Goal: Task Accomplishment & Management: Manage account settings

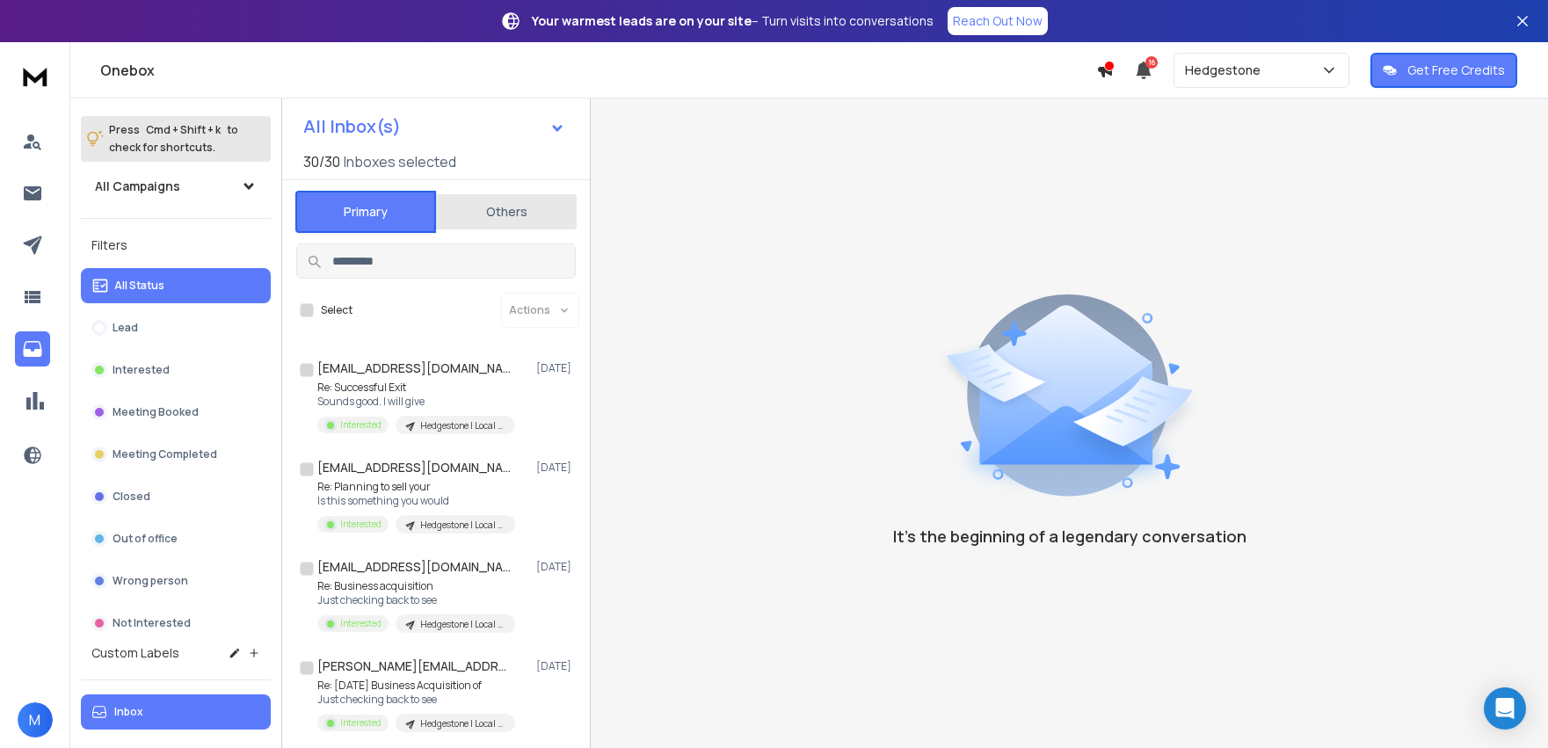
click at [170, 288] on button "All Status" at bounding box center [176, 285] width 190 height 35
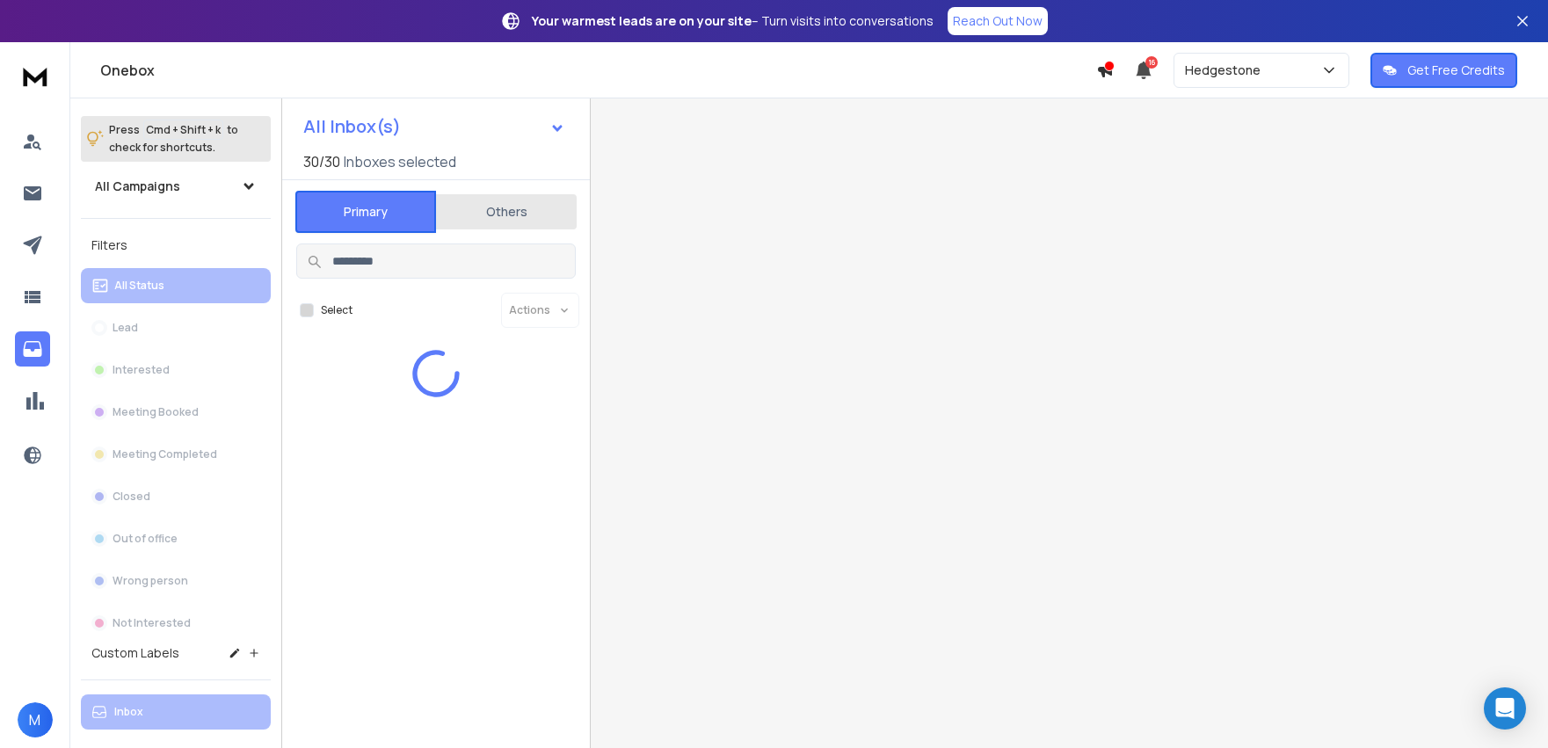
click at [158, 321] on div "All Status Lead Interested Meeting Booked Meeting Completed Closed Out of offic…" at bounding box center [176, 454] width 190 height 373
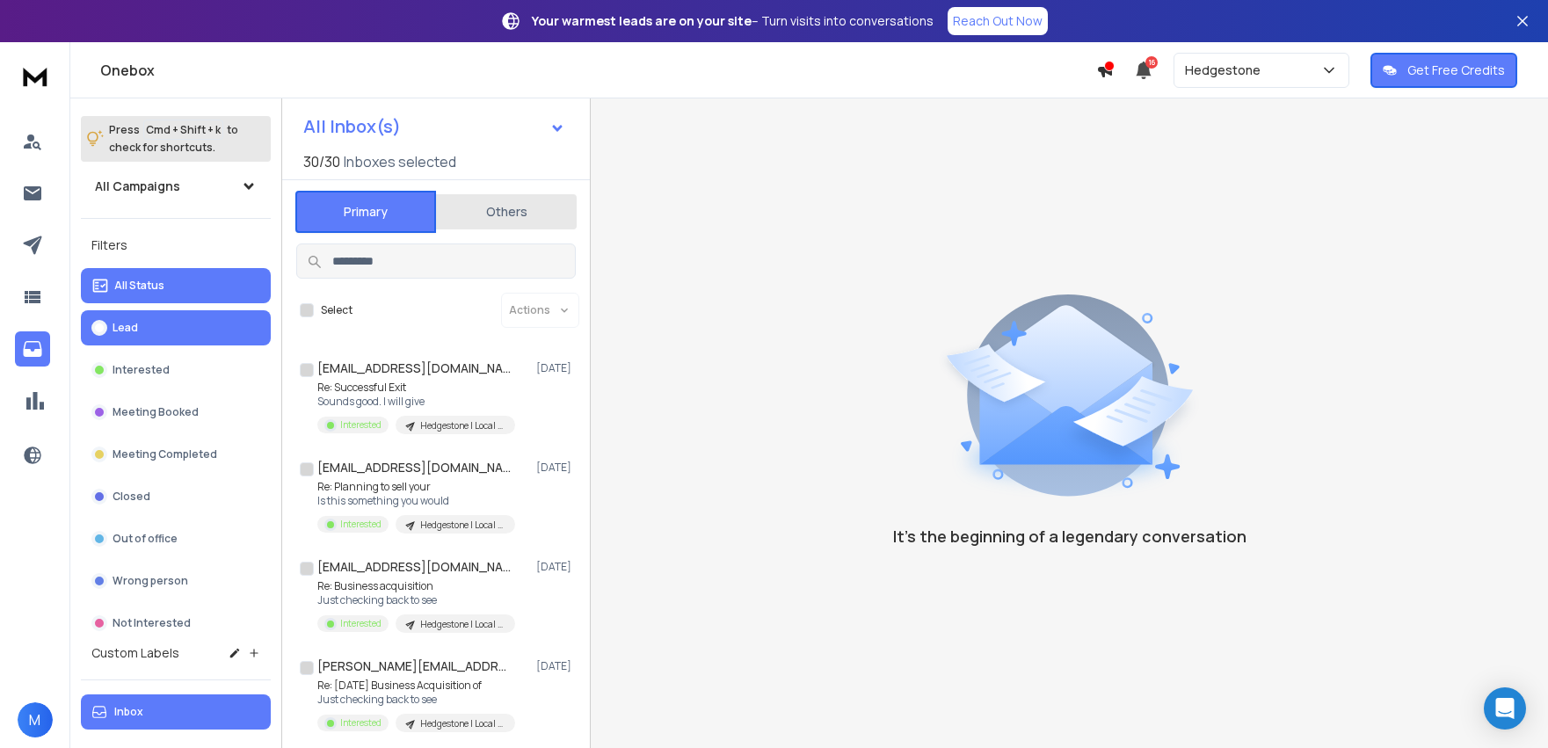
click at [142, 327] on button "Lead" at bounding box center [176, 327] width 190 height 35
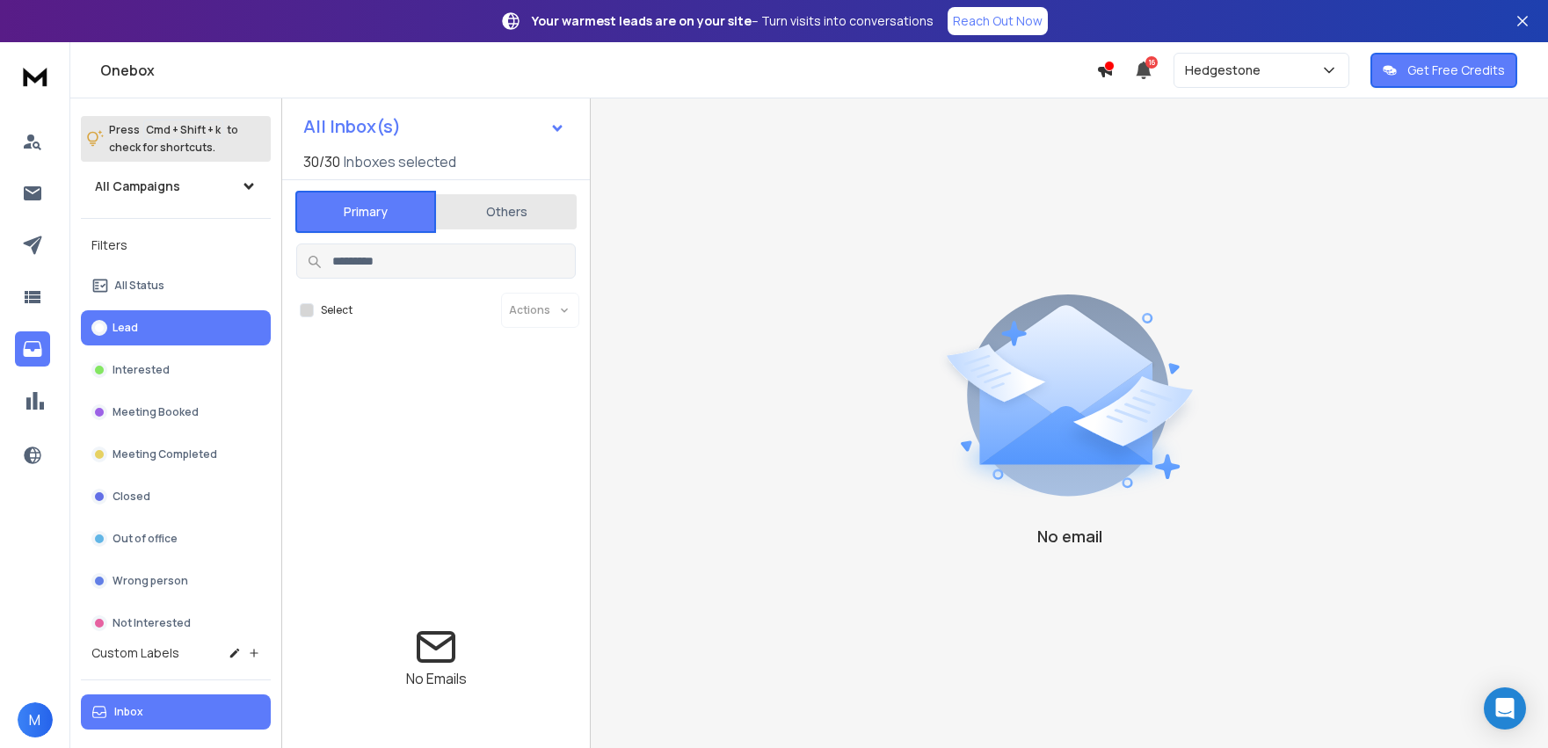
click at [181, 288] on button "All Status" at bounding box center [176, 285] width 190 height 35
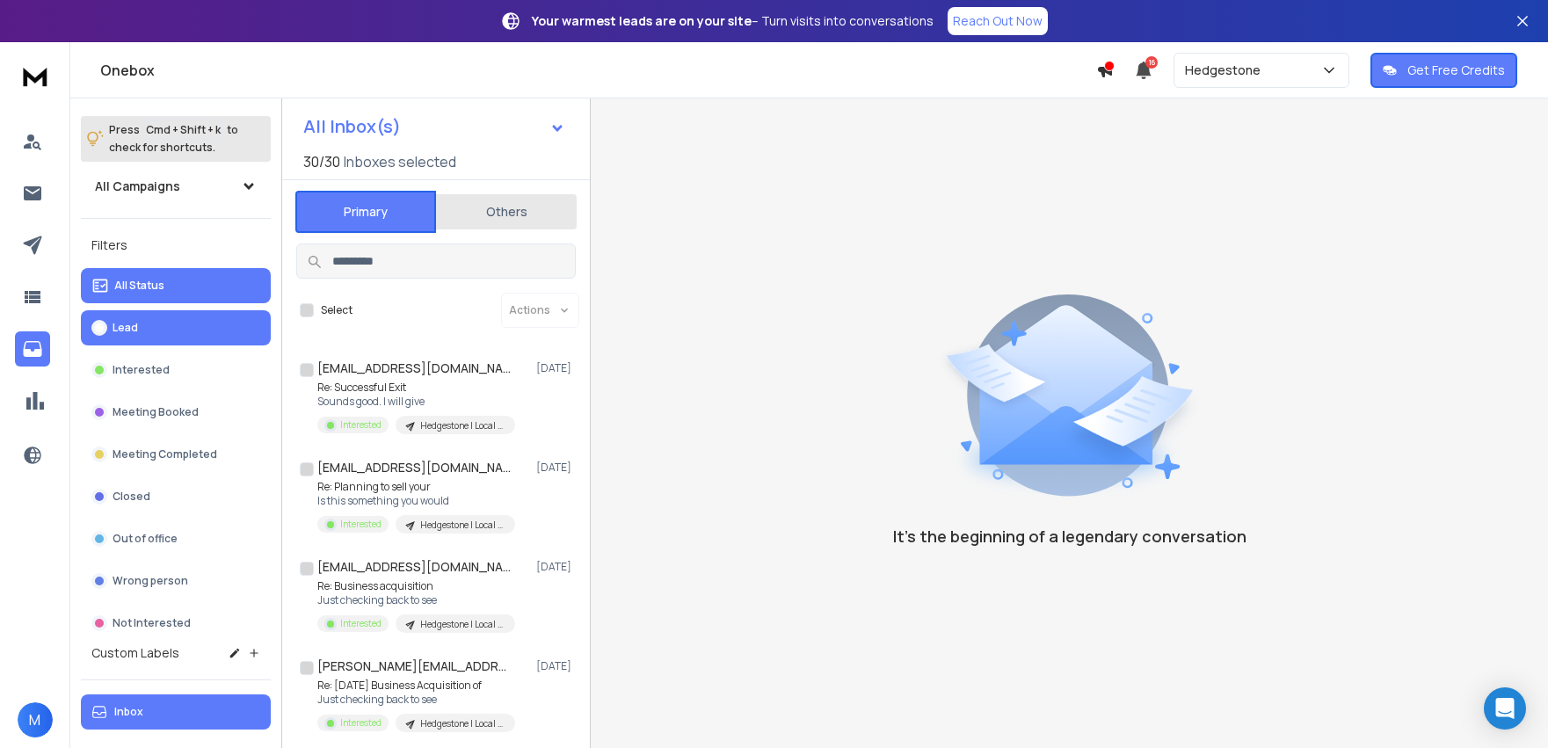
click at [138, 323] on button "Lead" at bounding box center [176, 327] width 190 height 35
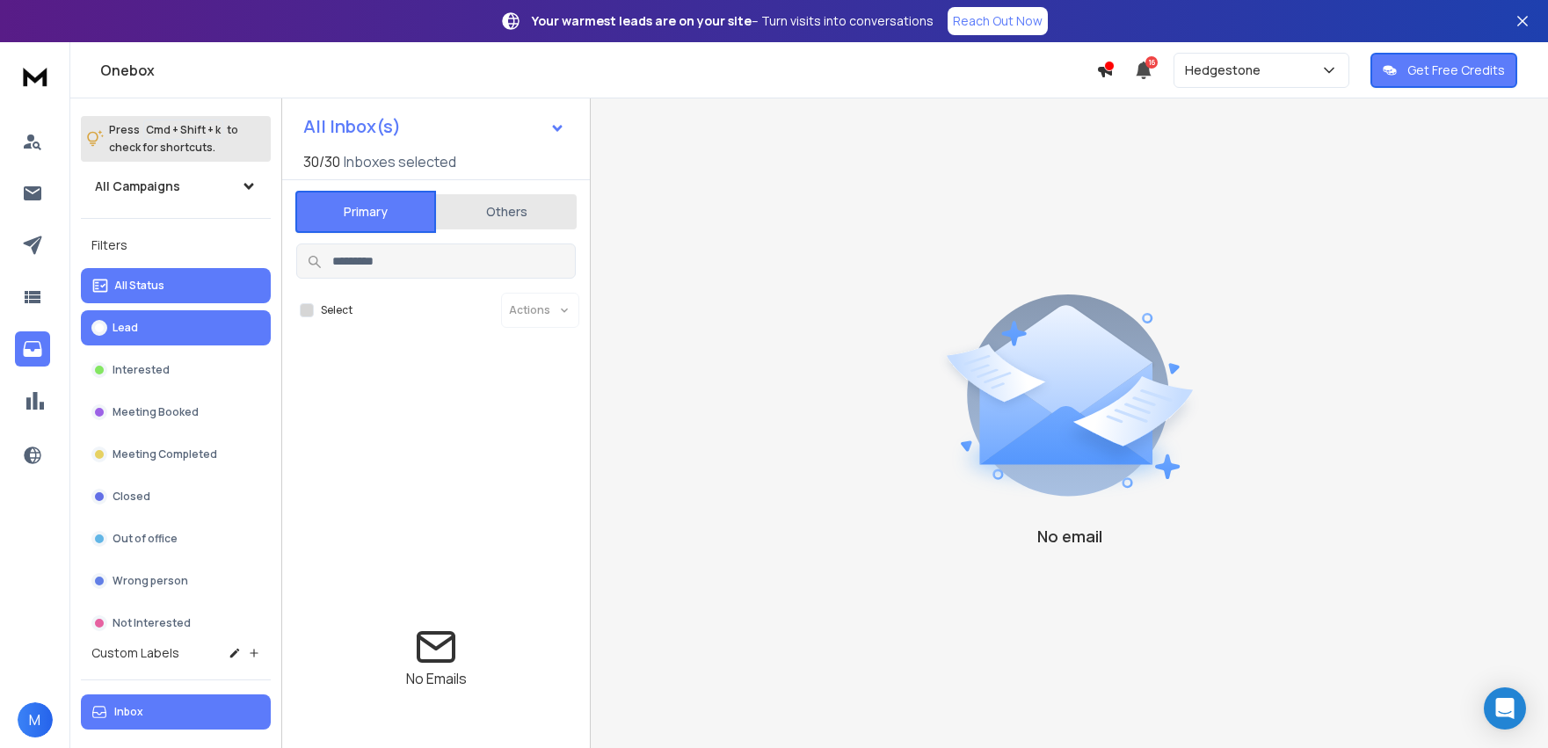
click at [147, 281] on p "All Status" at bounding box center [139, 286] width 50 height 14
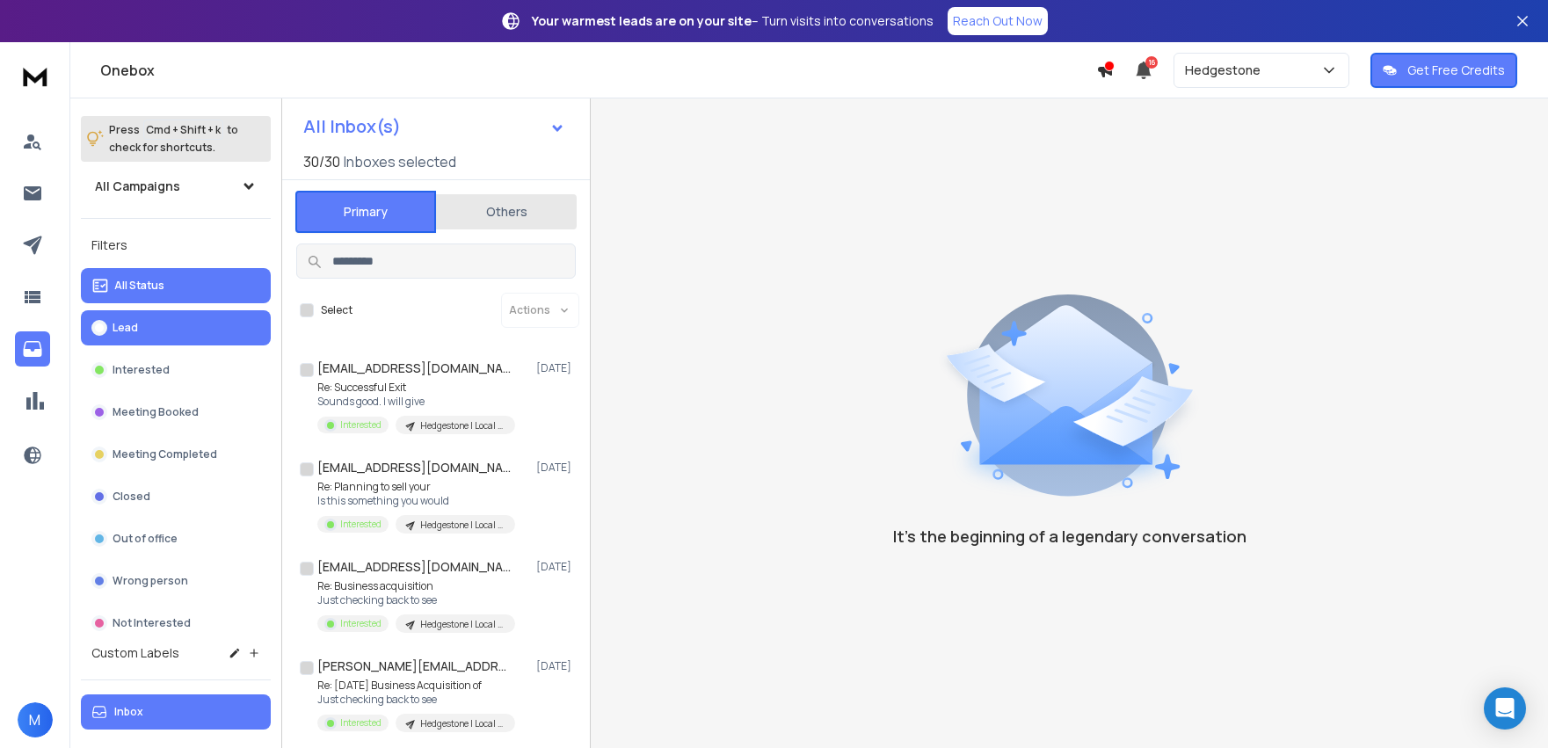
click at [144, 322] on button "Lead" at bounding box center [176, 327] width 190 height 35
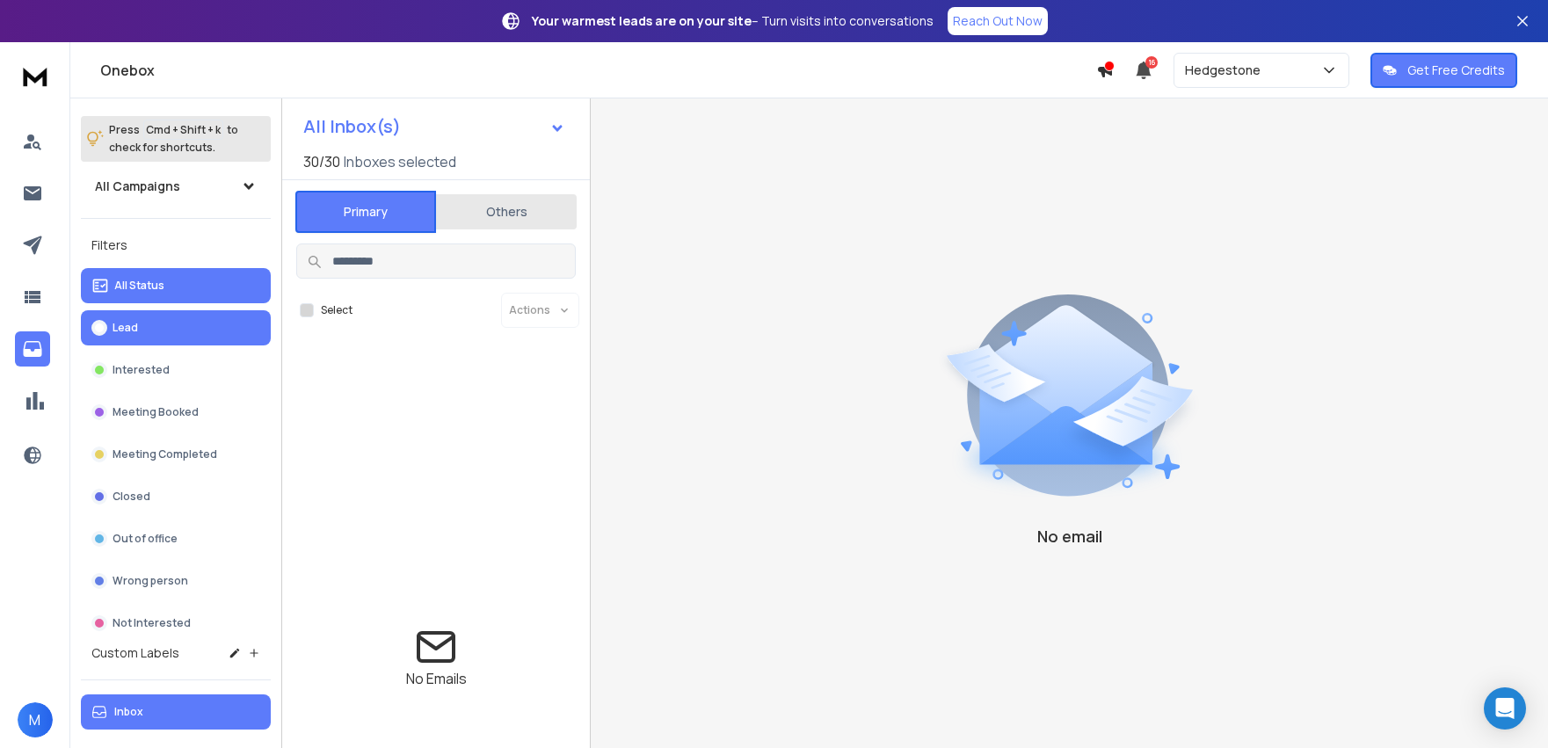
click at [168, 286] on button "All Status" at bounding box center [176, 285] width 190 height 35
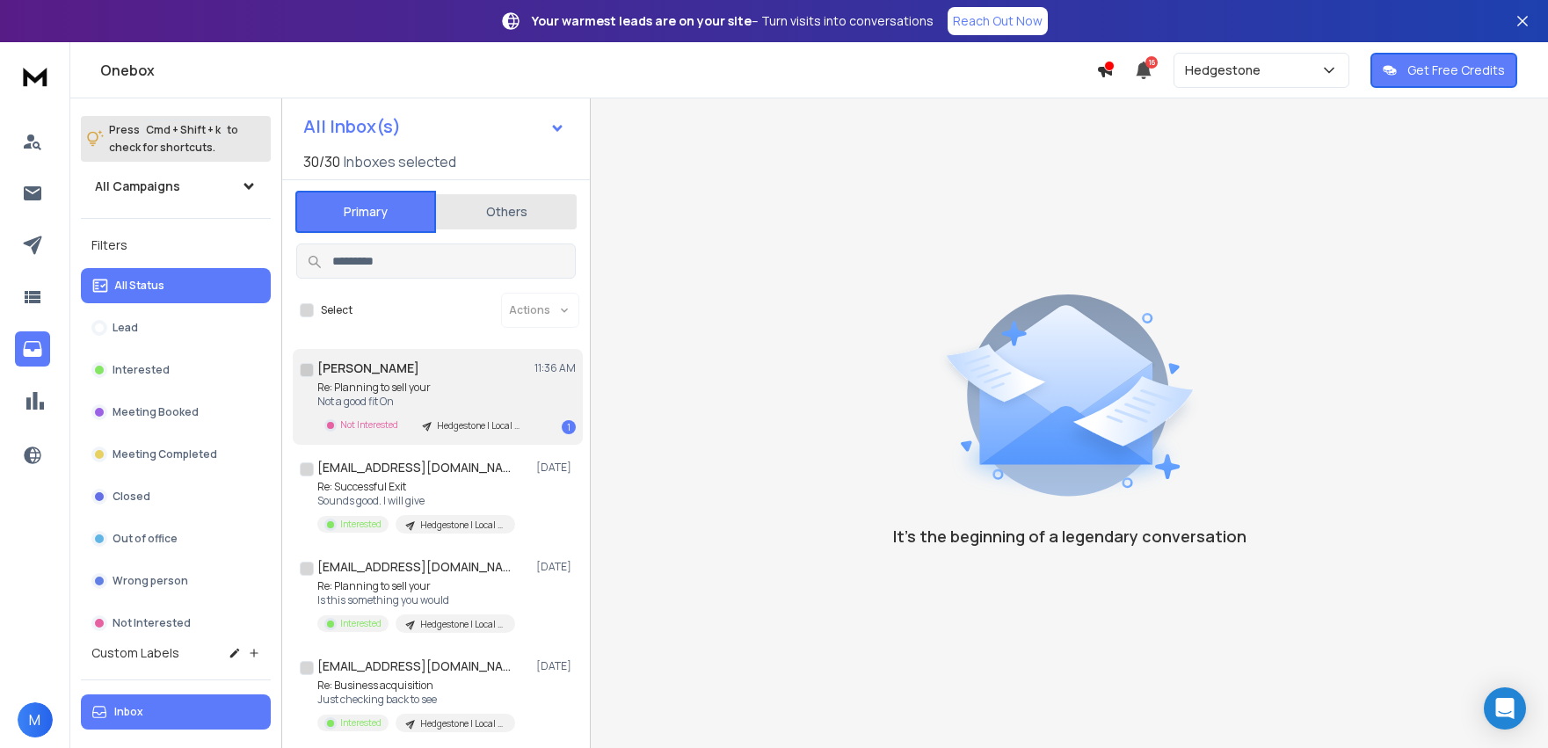
click at [439, 375] on div "[PERSON_NAME] 11:36 AM" at bounding box center [446, 368] width 258 height 18
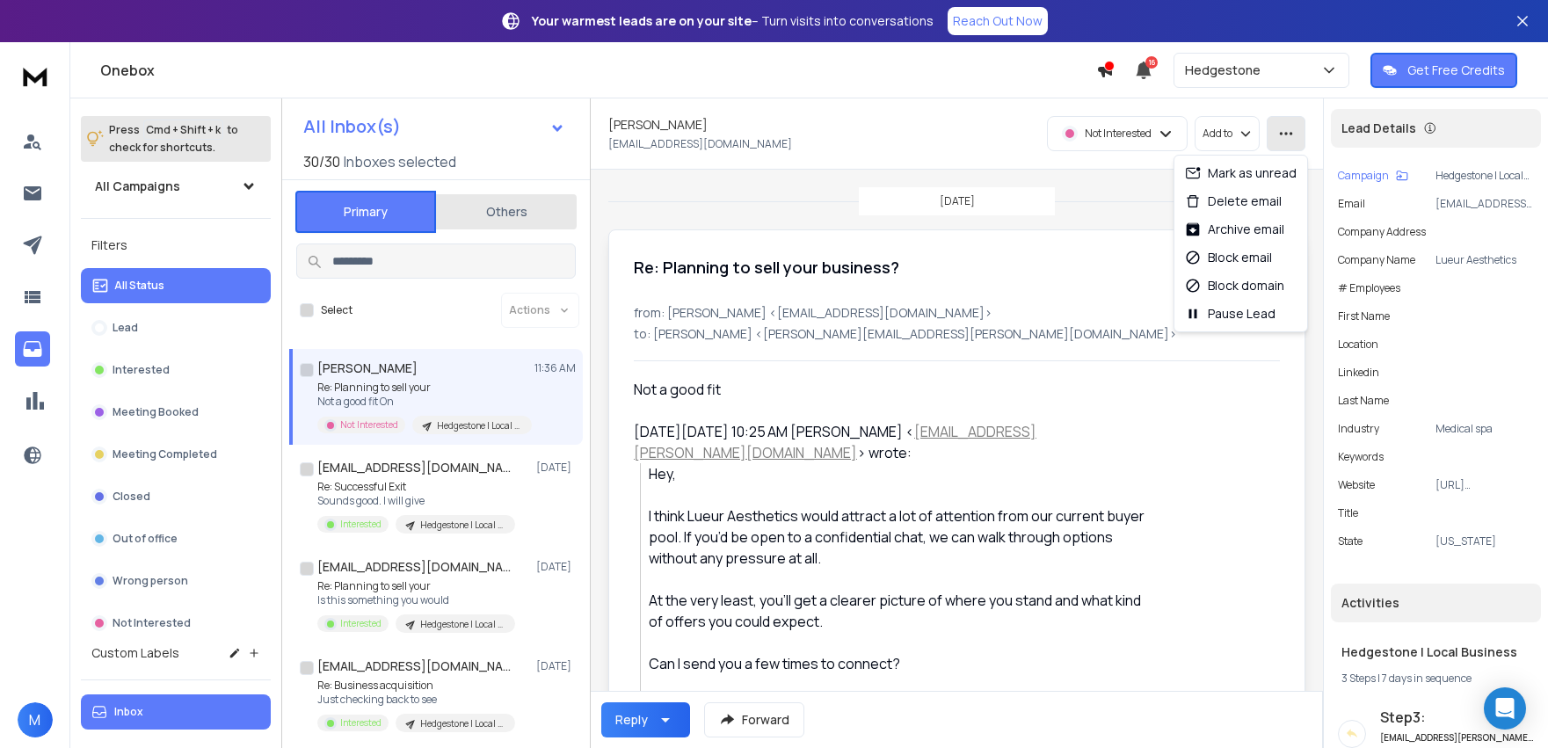
click at [1289, 134] on icon "button" at bounding box center [1286, 134] width 16 height 16
click at [1246, 191] on div "Delete email" at bounding box center [1241, 201] width 126 height 28
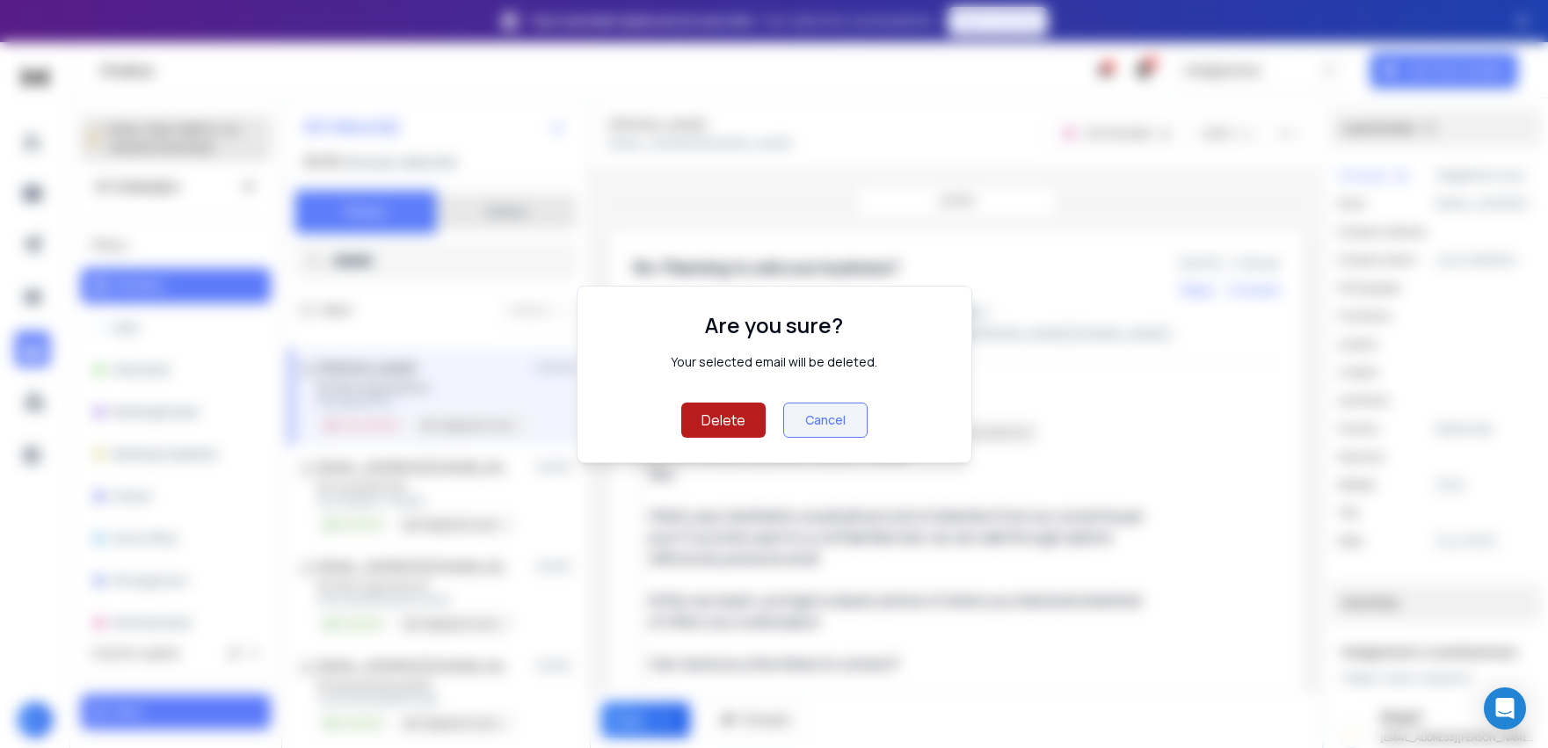
click at [725, 418] on button "Delete" at bounding box center [723, 419] width 84 height 35
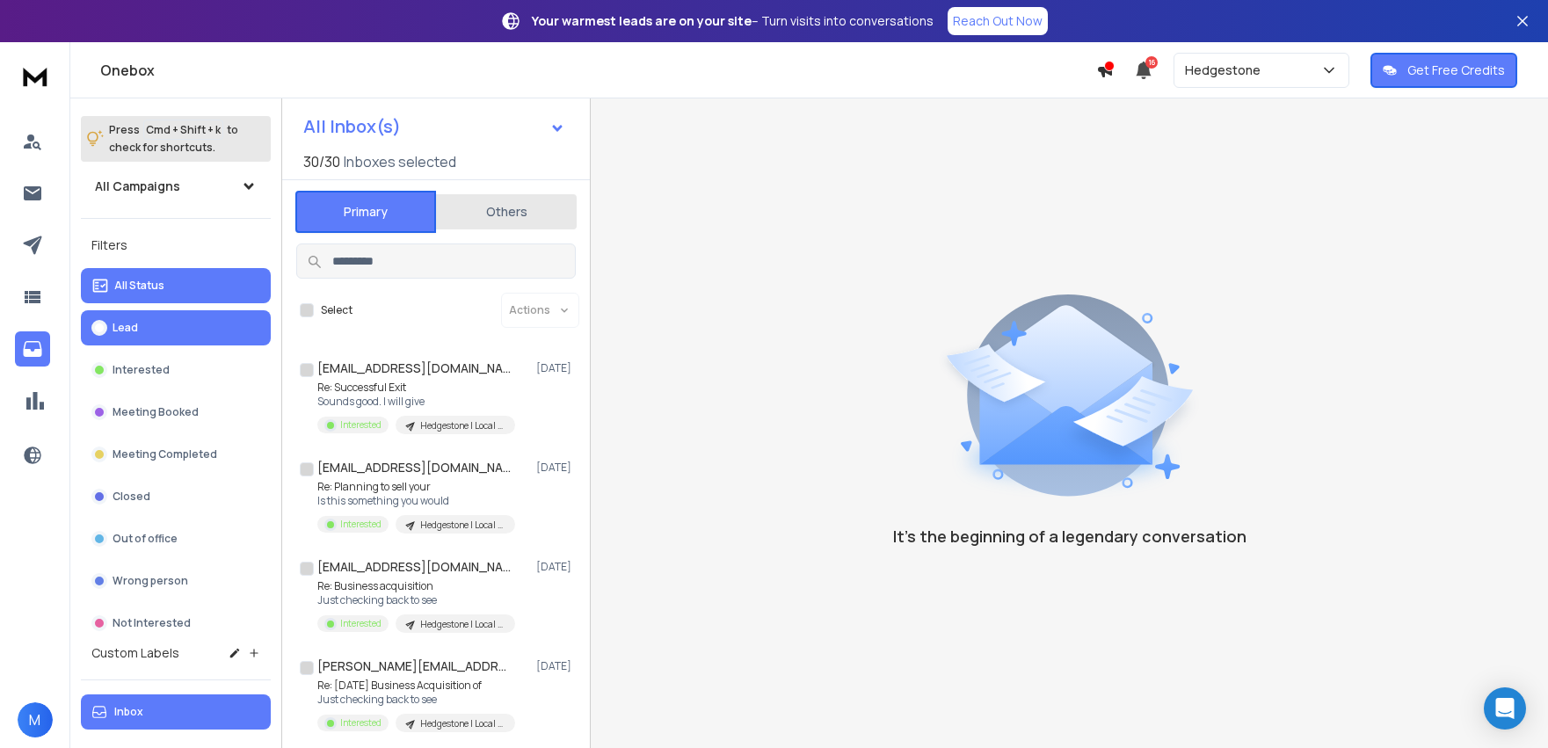
click at [161, 339] on button "Lead" at bounding box center [176, 327] width 190 height 35
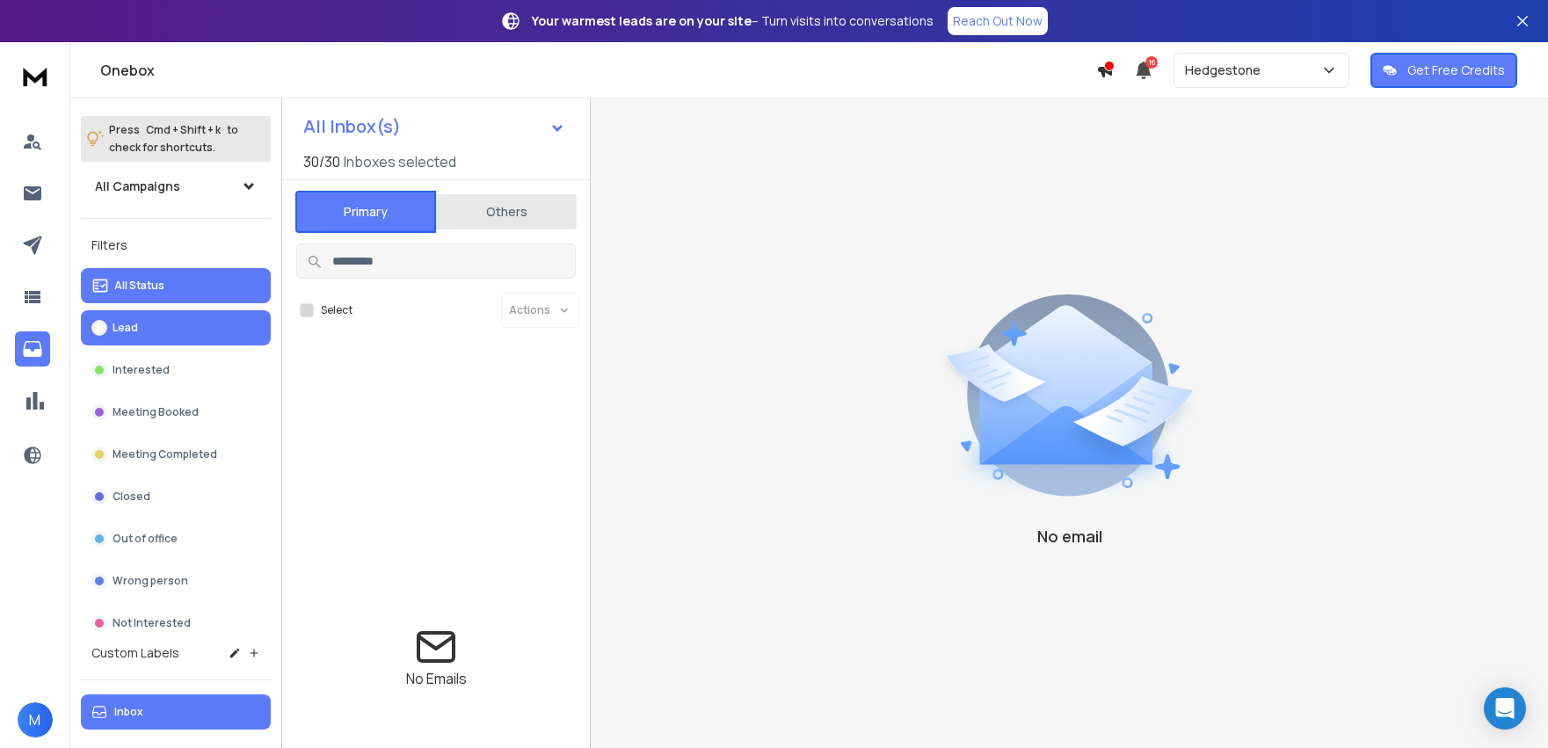
click at [160, 281] on p "All Status" at bounding box center [139, 286] width 50 height 14
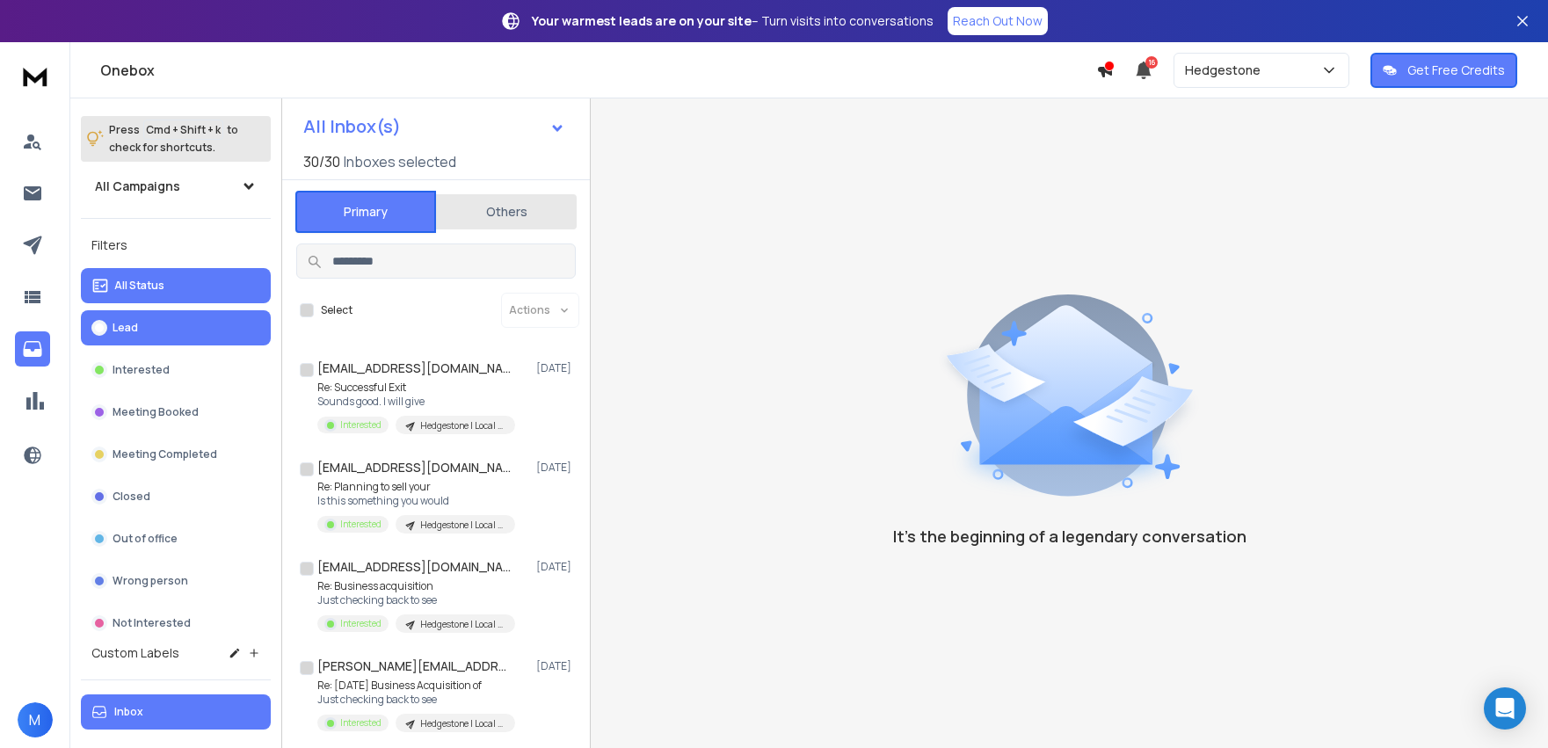
click at [167, 317] on button "Lead" at bounding box center [176, 327] width 190 height 35
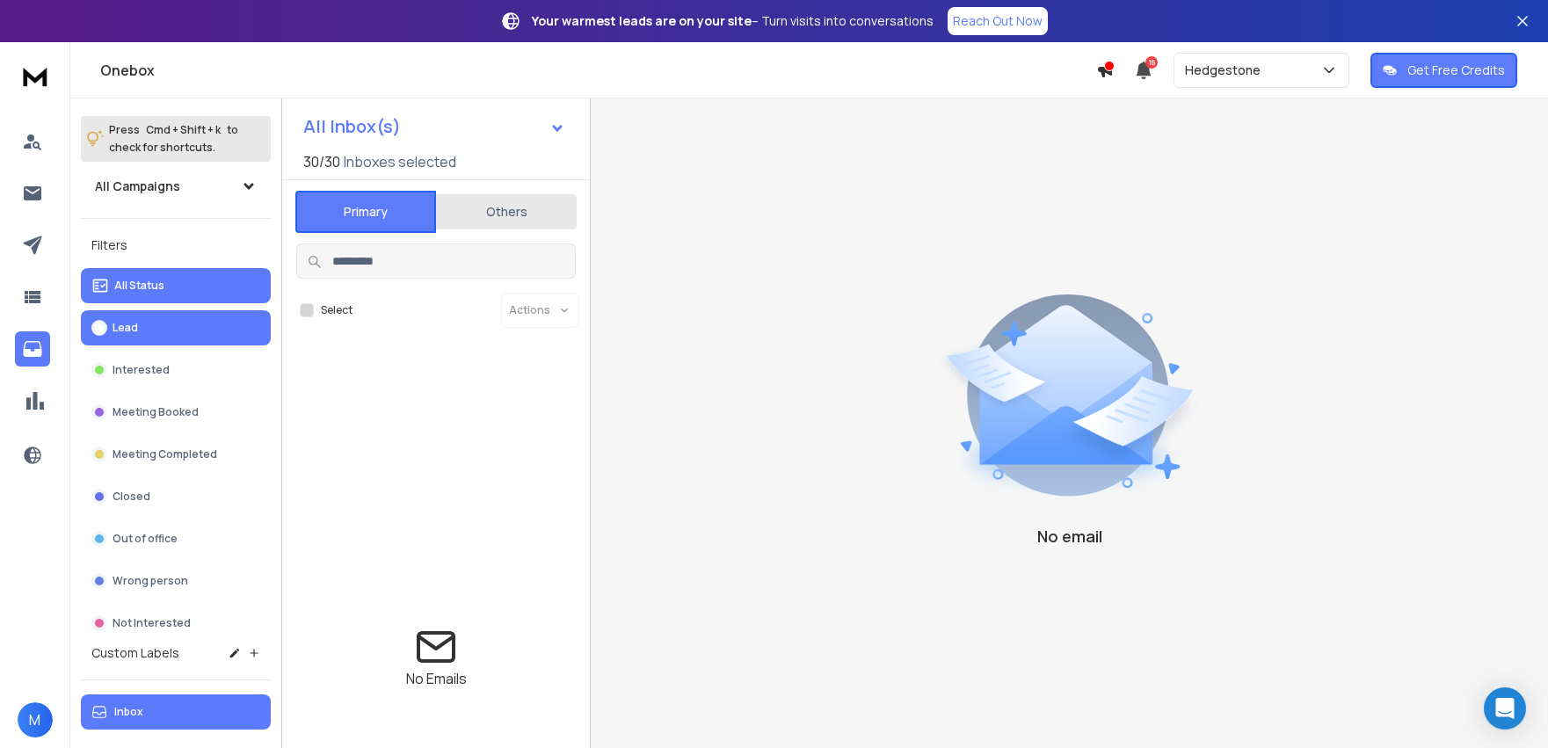
click at [134, 282] on p "All Status" at bounding box center [139, 286] width 50 height 14
